Goal: Communication & Community: Answer question/provide support

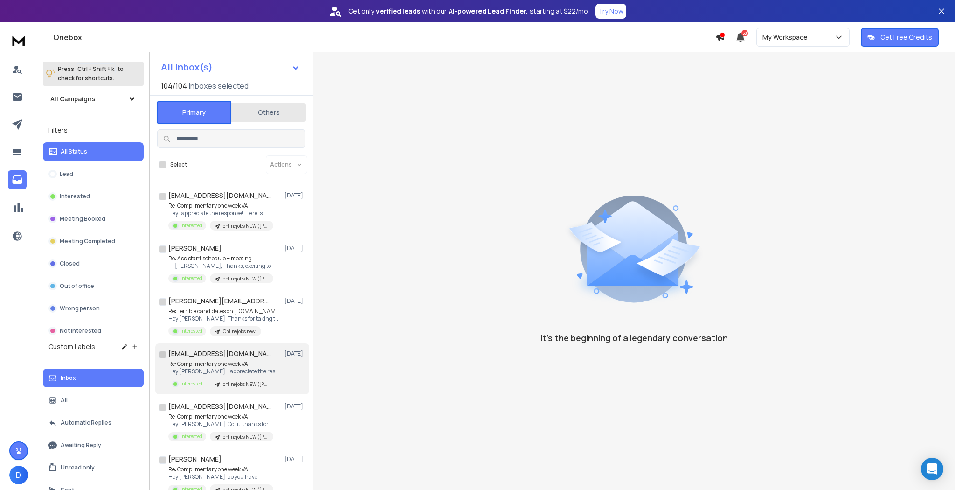
click at [226, 363] on p "Re: Complimentary one week VA" at bounding box center [224, 363] width 112 height 7
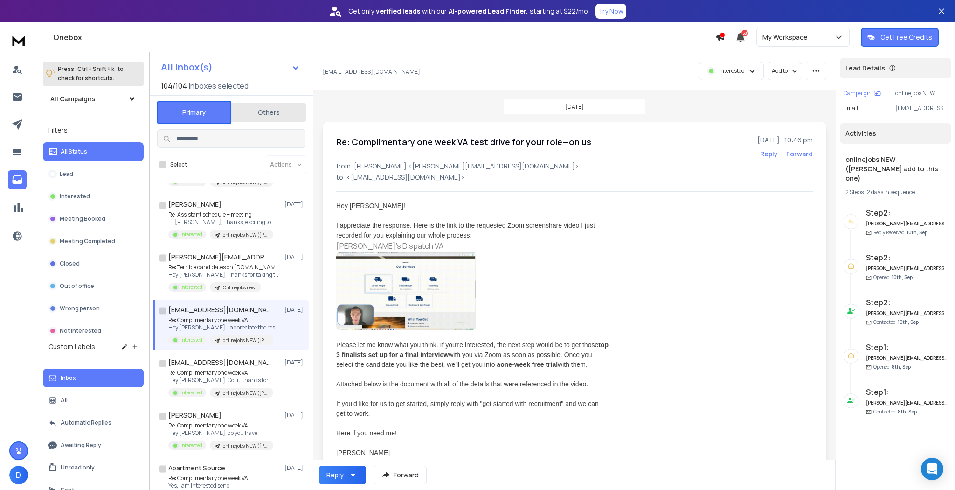
scroll to position [112, 0]
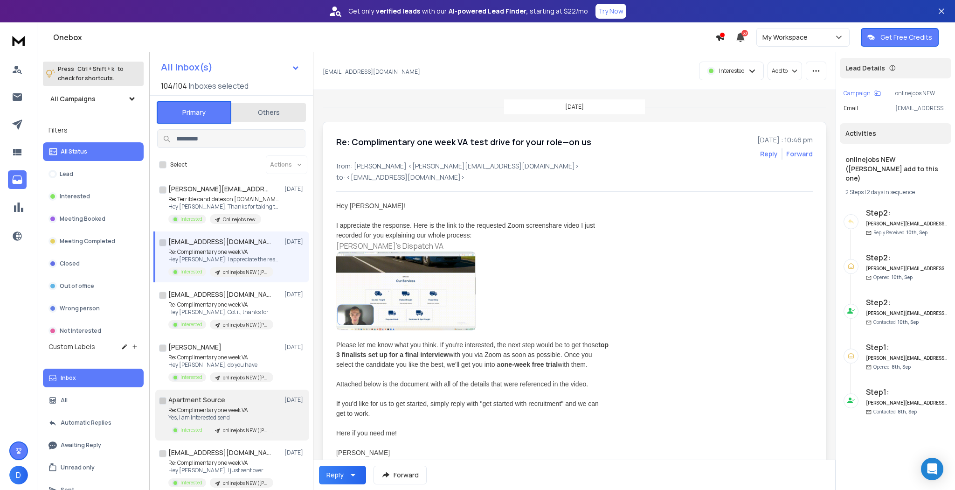
click at [234, 409] on p "Re: Complimentary one week VA" at bounding box center [220, 409] width 105 height 7
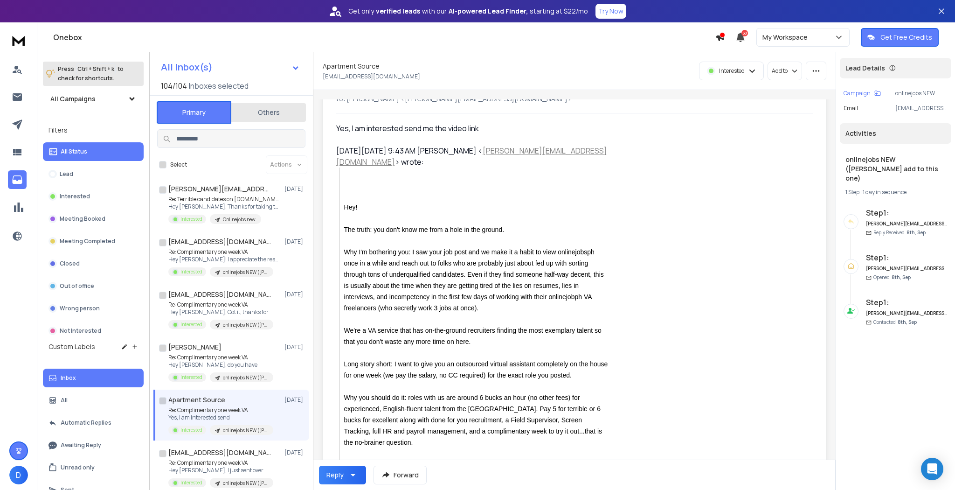
scroll to position [0, 0]
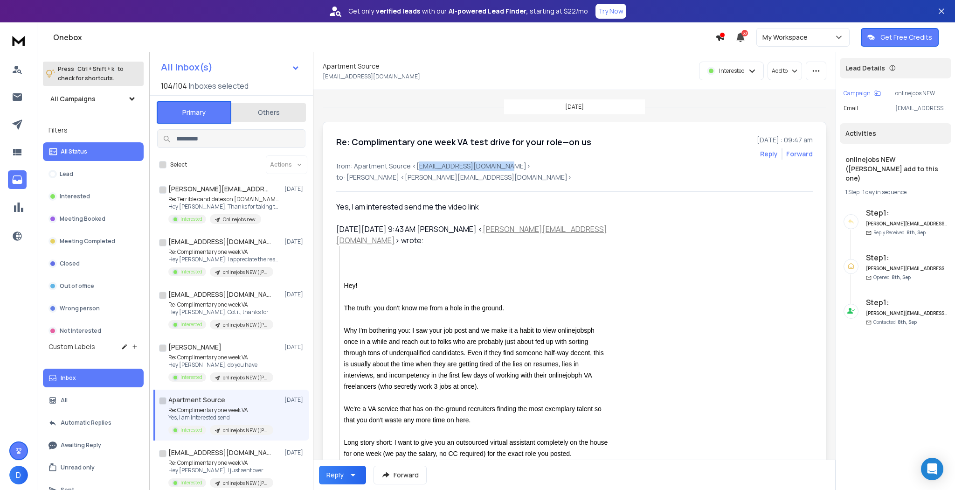
drag, startPoint x: 501, startPoint y: 165, endPoint x: 416, endPoint y: 165, distance: 85.8
click at [416, 165] on p "from: Apartment Source <[EMAIL_ADDRESS][DOMAIN_NAME]>" at bounding box center [574, 165] width 477 height 9
drag, startPoint x: 419, startPoint y: 166, endPoint x: 414, endPoint y: 169, distance: 6.3
click at [413, 170] on p "from: Apartment Source <[EMAIL_ADDRESS][DOMAIN_NAME]>" at bounding box center [574, 165] width 477 height 9
drag, startPoint x: 414, startPoint y: 167, endPoint x: 502, endPoint y: 168, distance: 87.7
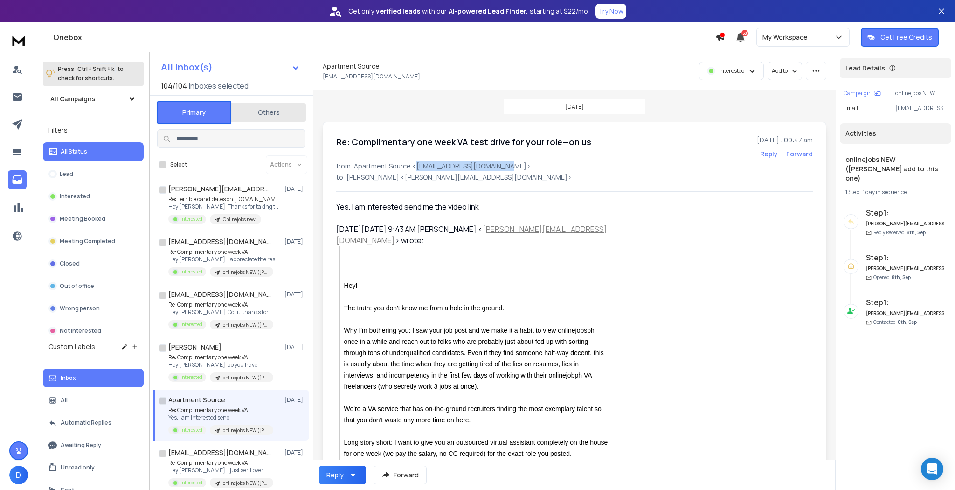
click at [502, 168] on p "from: Apartment Source <[EMAIL_ADDRESS][DOMAIN_NAME]>" at bounding box center [574, 165] width 477 height 9
copy p "[EMAIL_ADDRESS][DOMAIN_NAME]"
click at [334, 476] on div "Reply" at bounding box center [335, 474] width 17 height 9
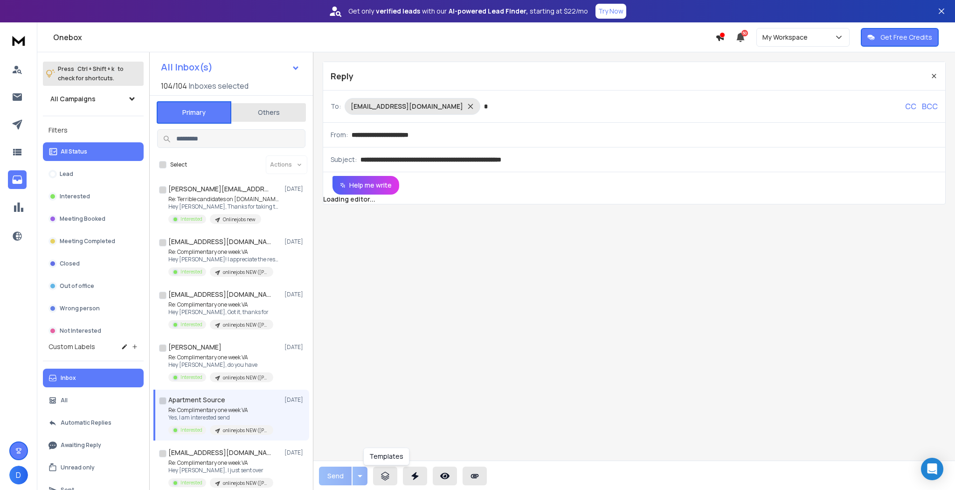
type input "*"
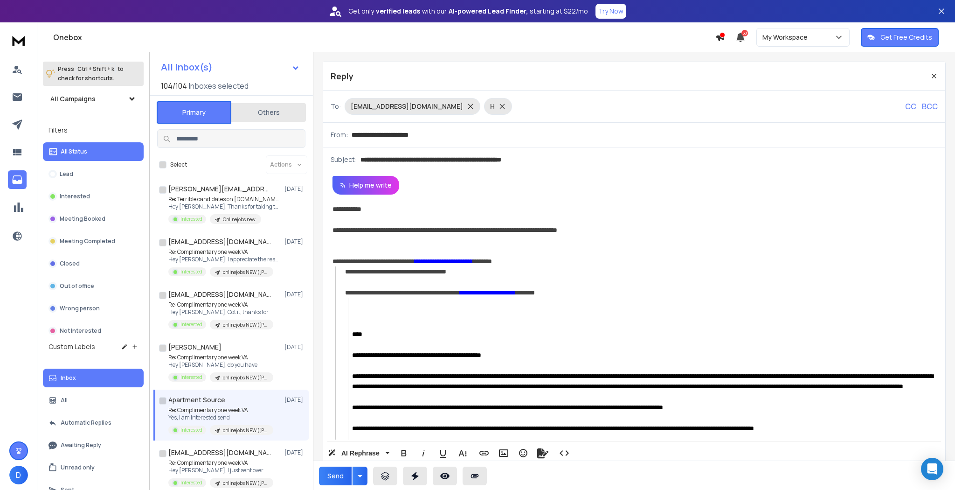
click at [631, 231] on div "**********" at bounding box center [630, 230] width 595 height 10
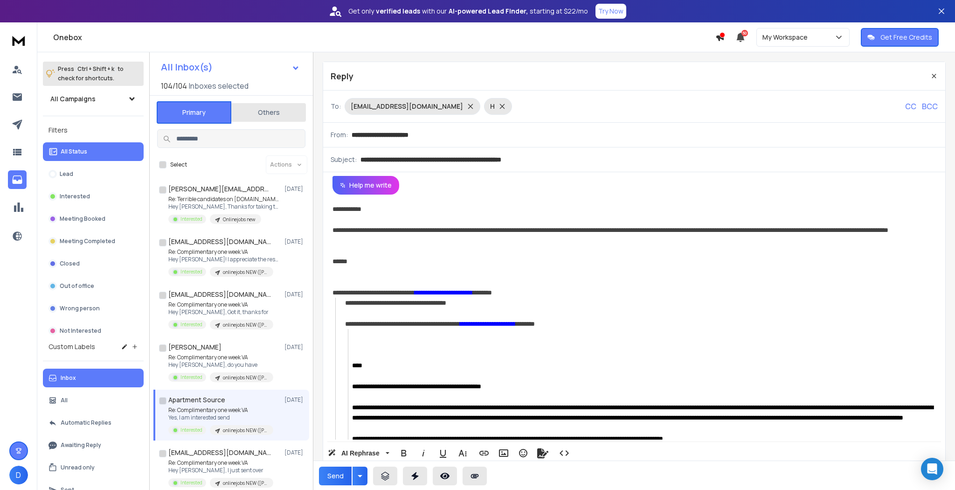
click at [332, 479] on button "Send" at bounding box center [335, 475] width 33 height 19
